Goal: Task Accomplishment & Management: Manage account settings

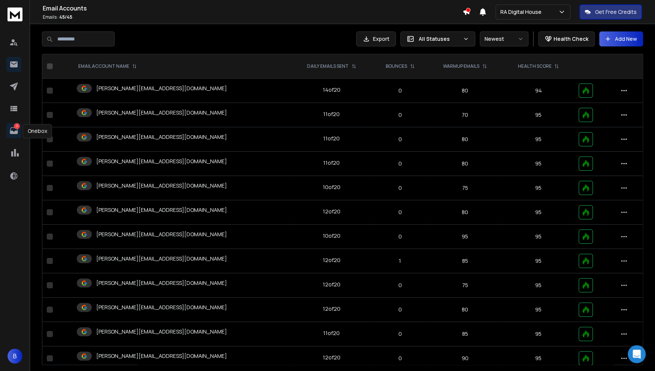
click at [7, 132] on link "7" at bounding box center [13, 130] width 15 height 15
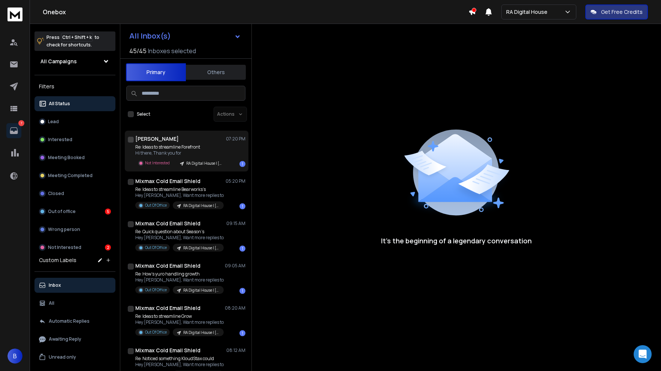
click at [192, 145] on p "Re: Ideas to streamline Forefront" at bounding box center [180, 147] width 90 height 6
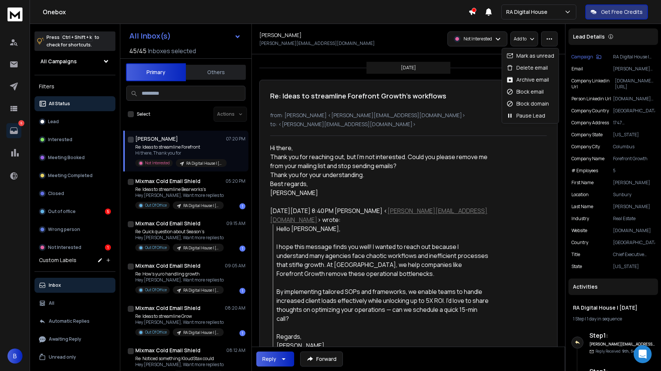
click at [544, 39] on button "button" at bounding box center [549, 38] width 16 height 15
click at [547, 54] on div "Mark as unread" at bounding box center [530, 55] width 48 height 7
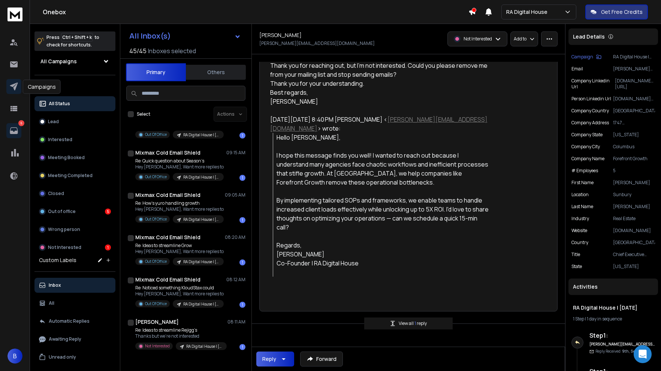
click at [19, 86] on link at bounding box center [13, 86] width 15 height 15
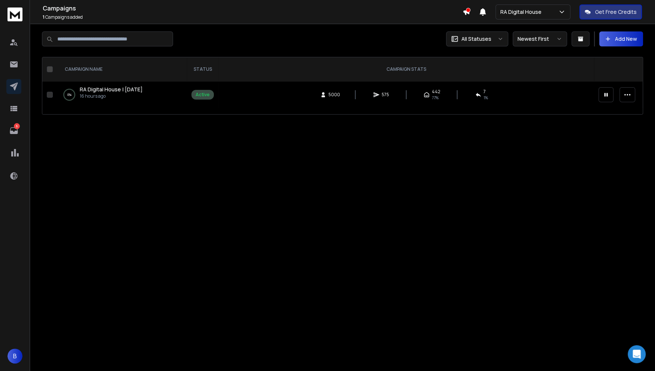
click at [321, 195] on div "Campaigns 1 Campaigns Added All Statuses Newest First Add New CAMPAIGN NAME STA…" at bounding box center [342, 216] width 601 height 371
click at [293, 91] on div "5000 575 442 77 % 7 1 %" at bounding box center [406, 95] width 367 height 12
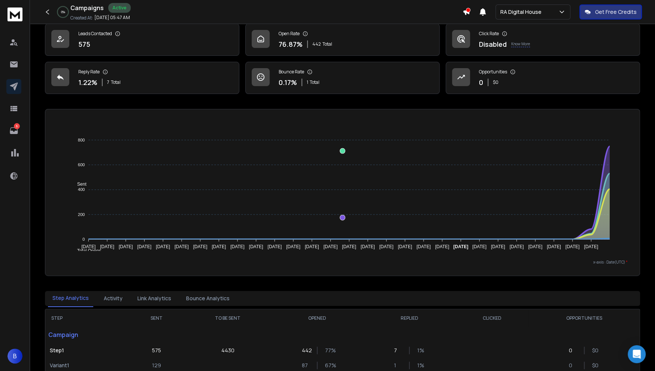
scroll to position [155, 0]
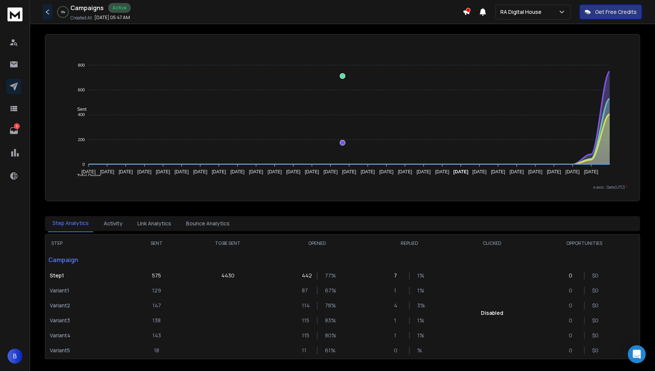
click at [46, 12] on icon at bounding box center [47, 11] width 3 height 5
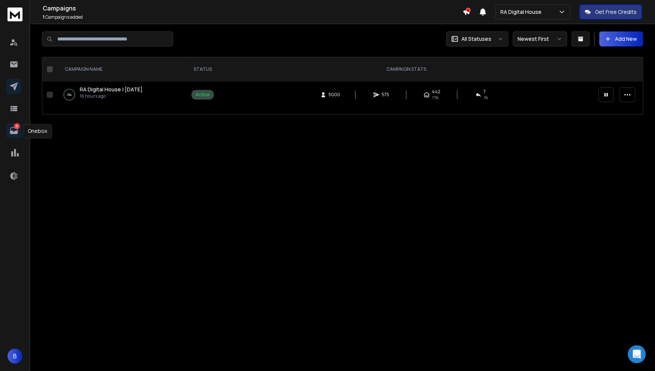
click at [16, 129] on p "6" at bounding box center [17, 126] width 6 height 6
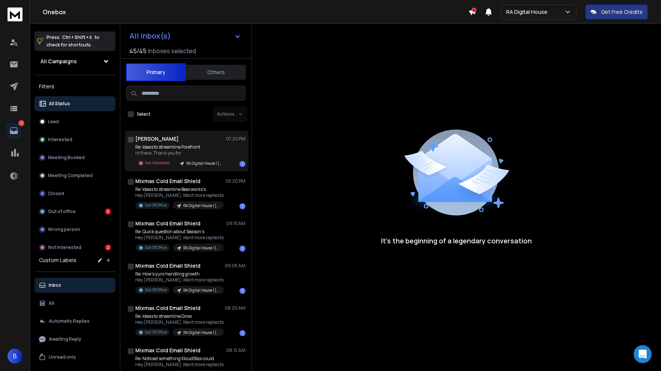
click at [168, 148] on p "Re: Ideas to streamline Forefront" at bounding box center [180, 147] width 90 height 6
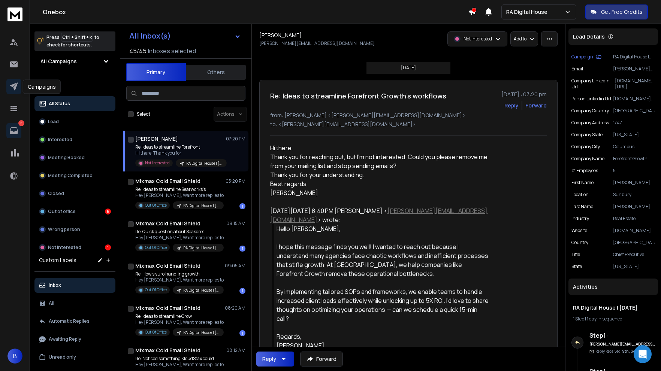
click at [13, 91] on icon at bounding box center [13, 86] width 9 height 9
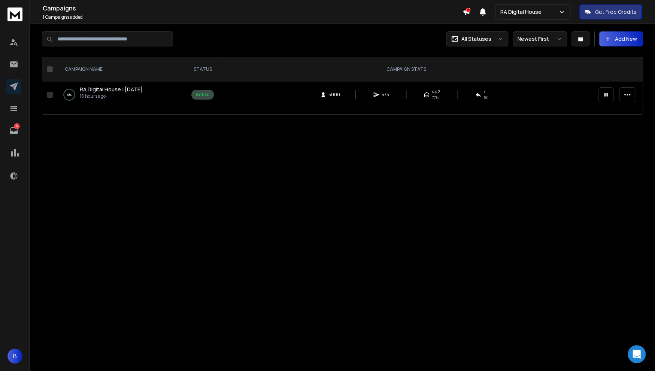
click at [304, 221] on div "Campaigns 1 Campaigns Added All Statuses Newest First Add New CAMPAIGN NAME STA…" at bounding box center [342, 216] width 601 height 371
